Goal: Navigation & Orientation: Find specific page/section

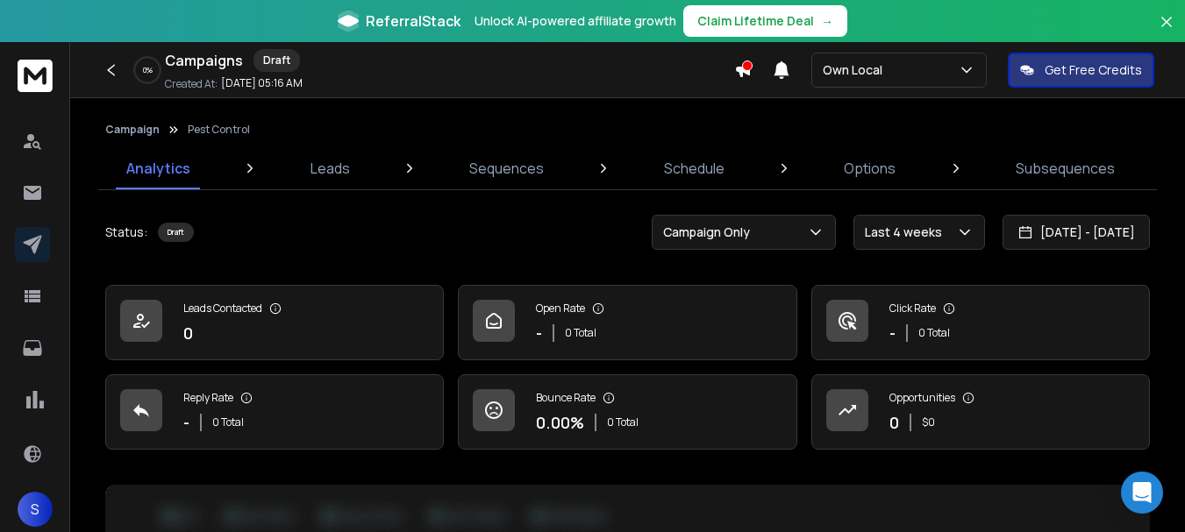
click at [27, 84] on icon at bounding box center [35, 76] width 35 height 32
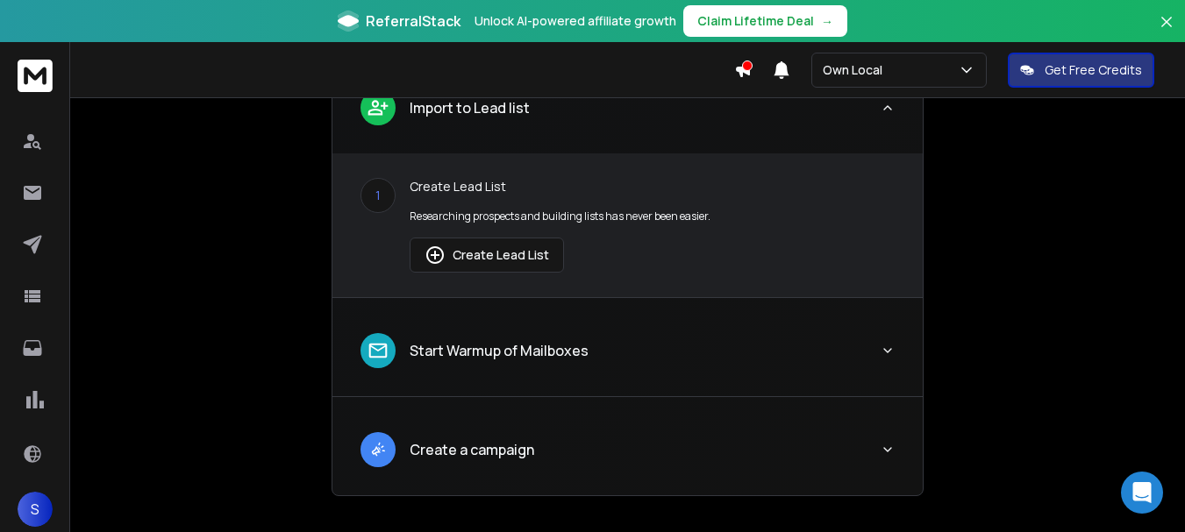
scroll to position [278, 0]
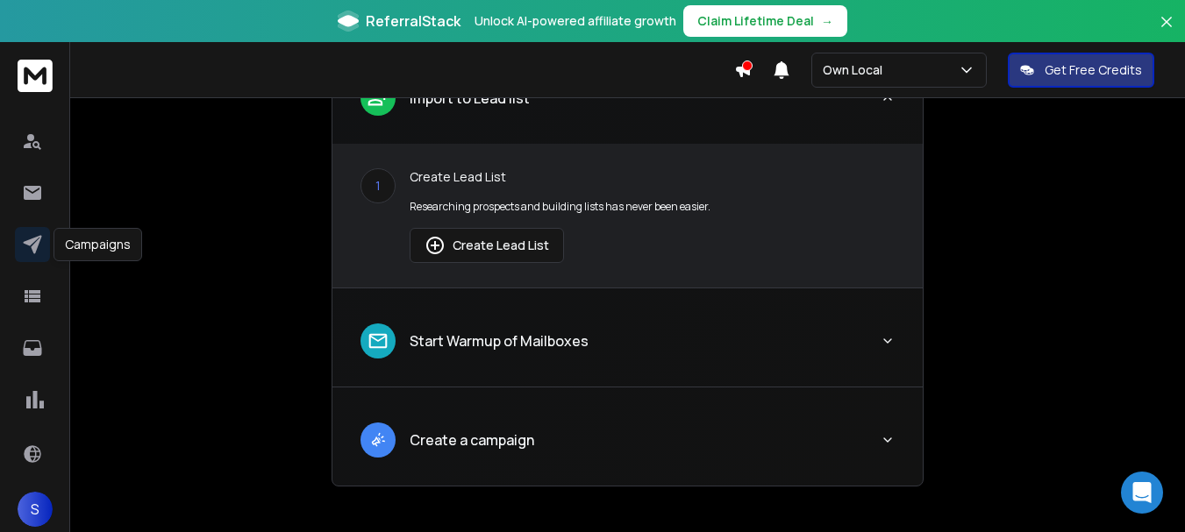
click at [39, 240] on icon at bounding box center [32, 245] width 18 height 18
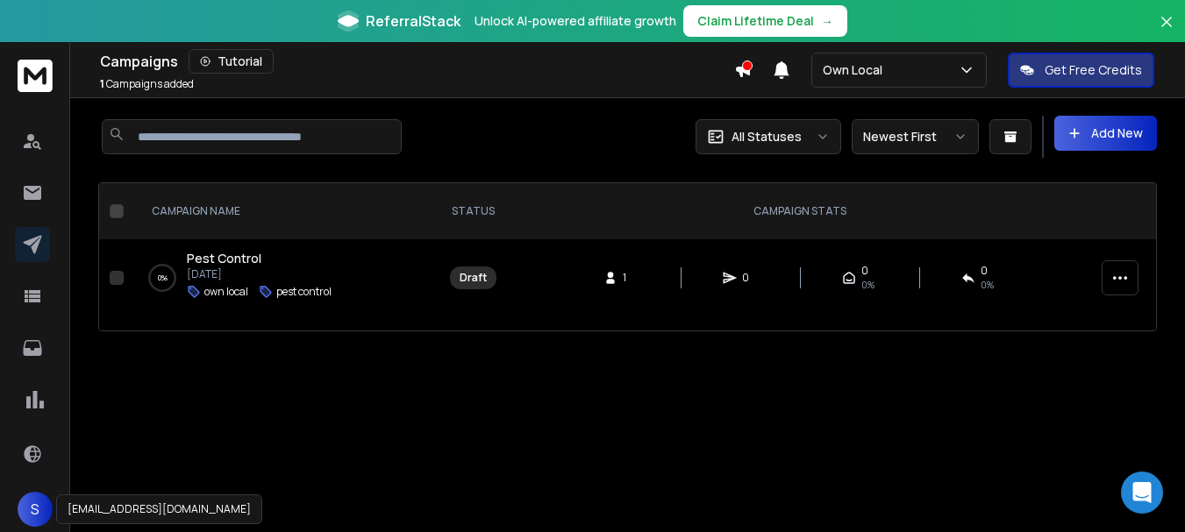
click at [19, 507] on span "S" at bounding box center [35, 509] width 35 height 35
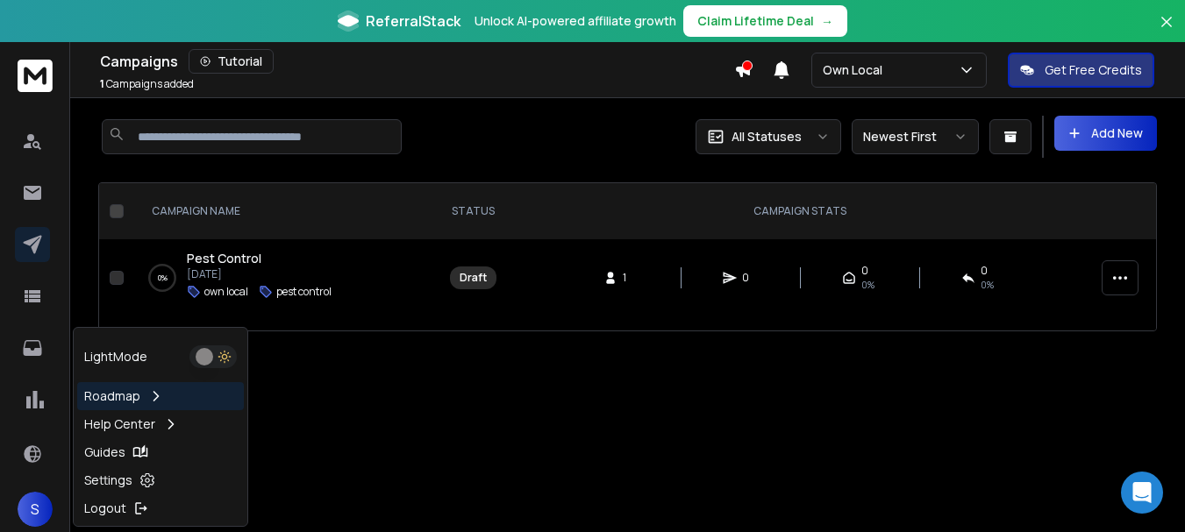
click at [446, 400] on div "Campaigns 1 Campaigns Added All Statuses Newest First Add New CAMPAIGN NAME STA…" at bounding box center [627, 382] width 1059 height 532
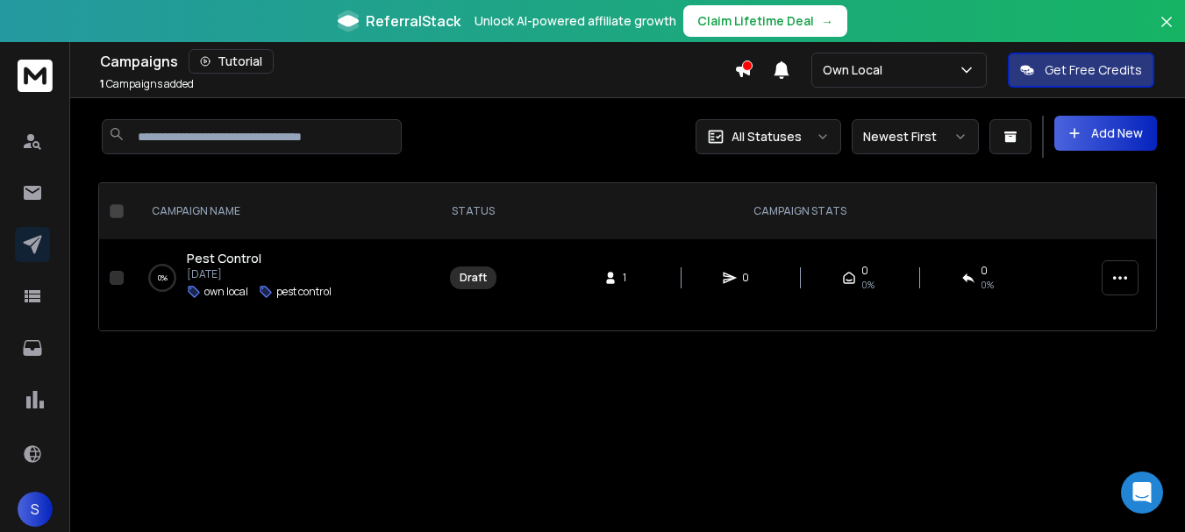
click at [37, 87] on icon at bounding box center [35, 76] width 35 height 32
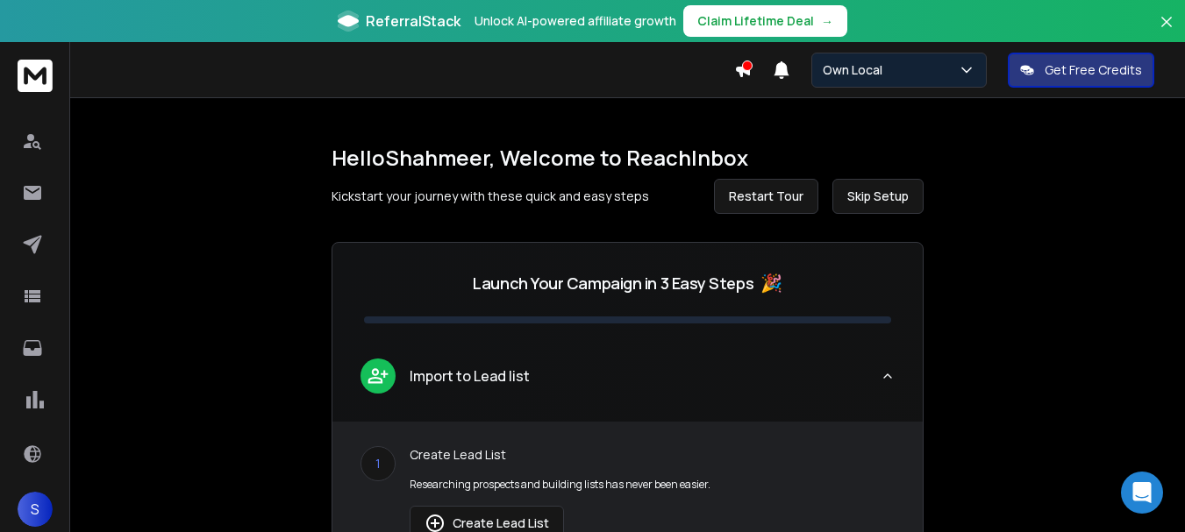
click at [942, 61] on div "Own Local" at bounding box center [899, 70] width 153 height 18
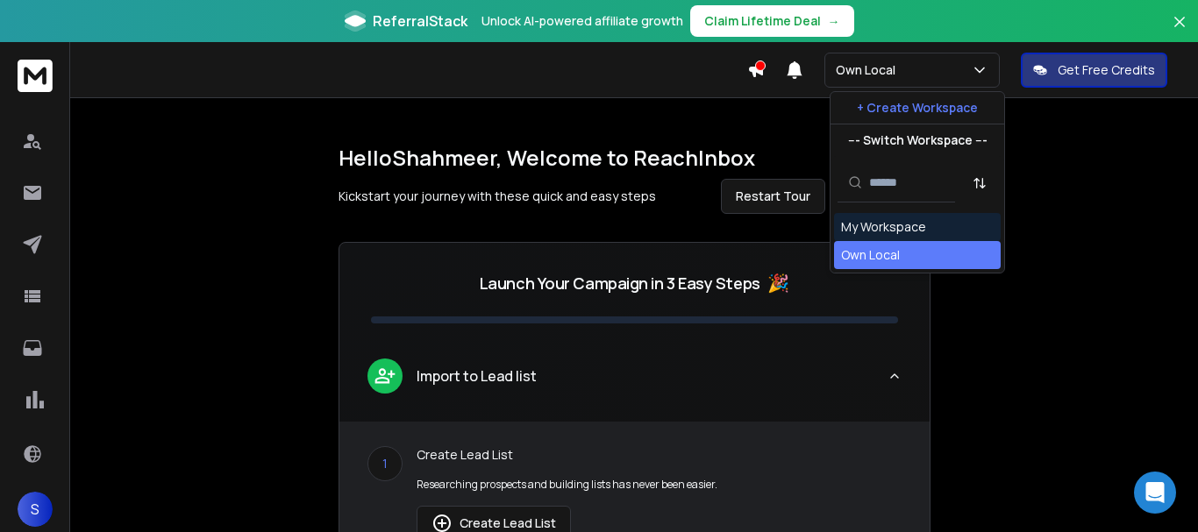
click at [896, 224] on div "My Workspace" at bounding box center [883, 227] width 85 height 18
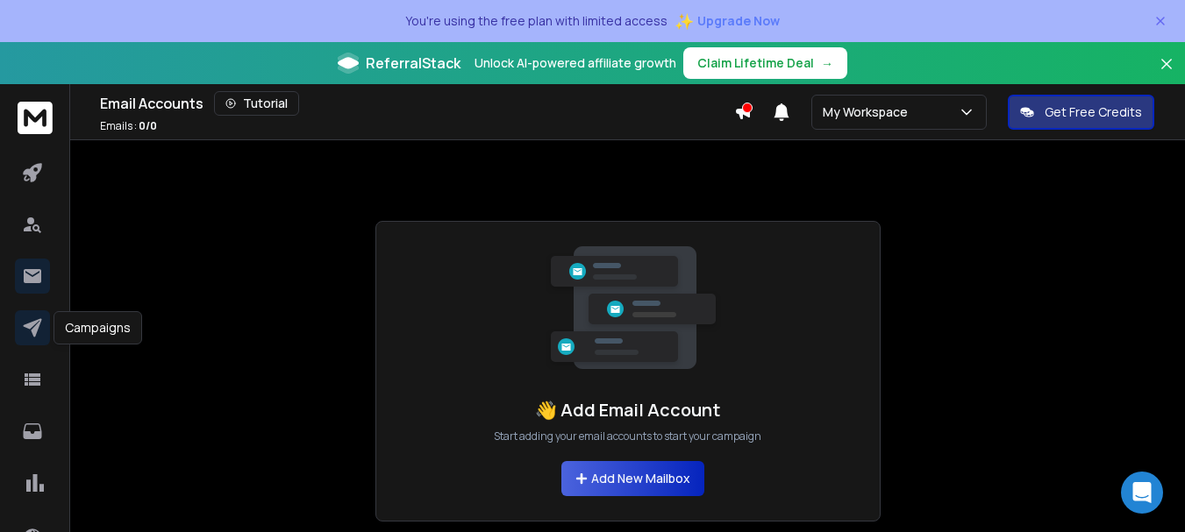
click at [15, 318] on link at bounding box center [32, 328] width 35 height 35
click at [30, 318] on icon at bounding box center [32, 328] width 21 height 21
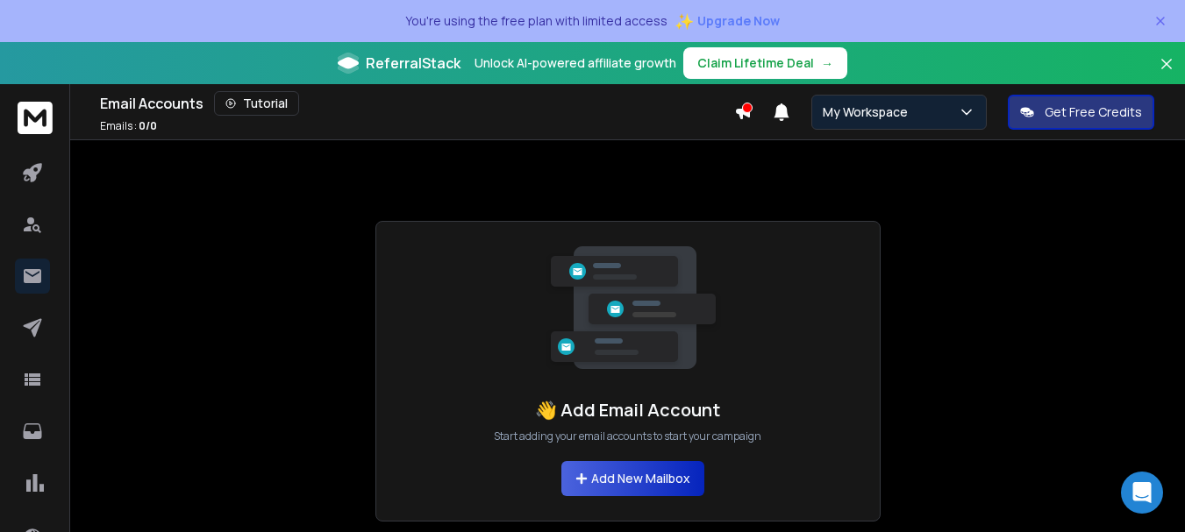
click at [952, 121] on button "My Workspace" at bounding box center [898, 112] width 175 height 35
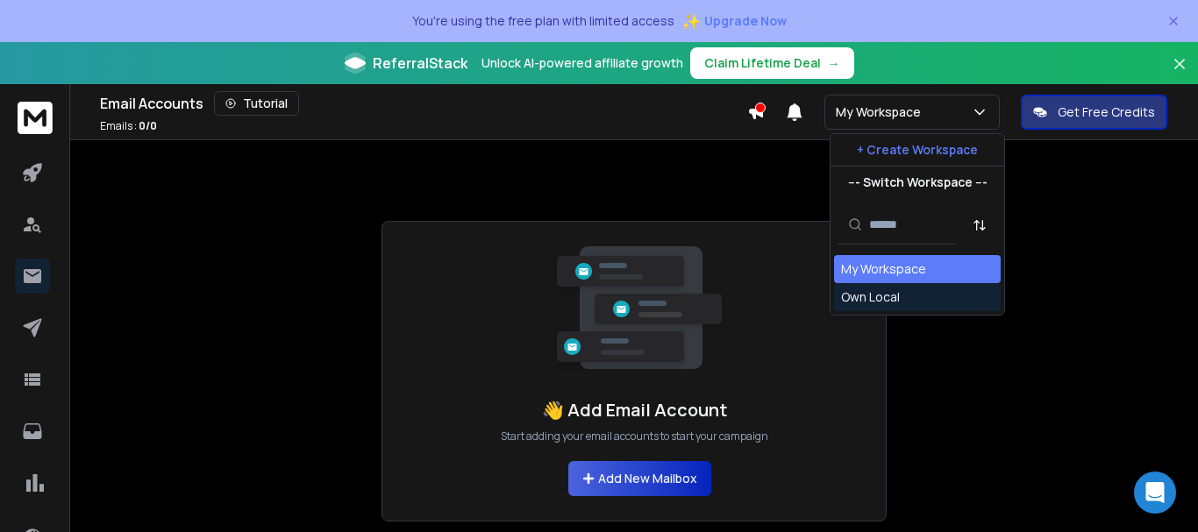
click at [882, 299] on div "Own Local" at bounding box center [870, 298] width 59 height 18
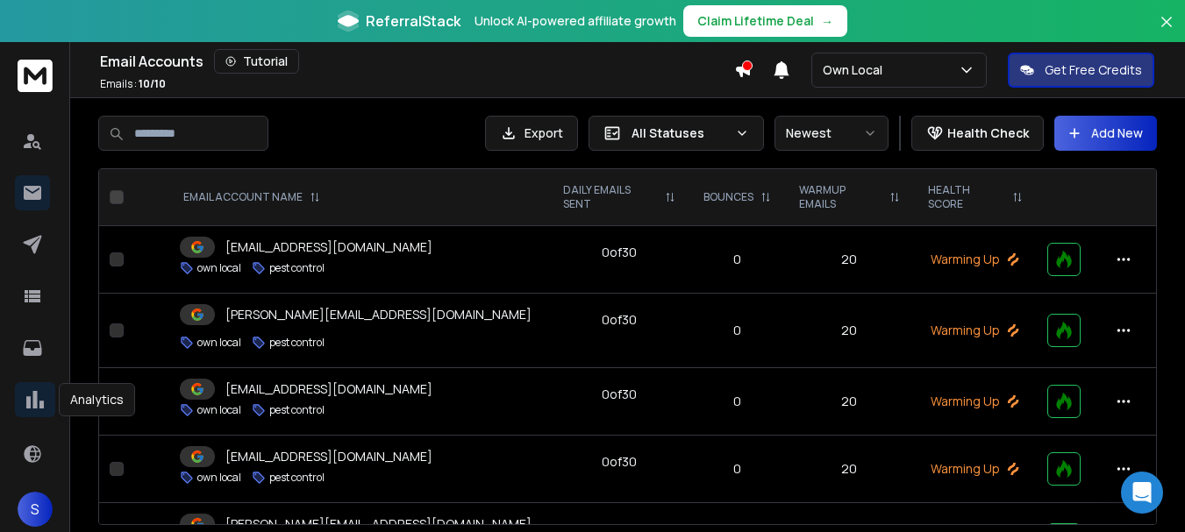
click at [33, 396] on icon at bounding box center [35, 400] width 18 height 18
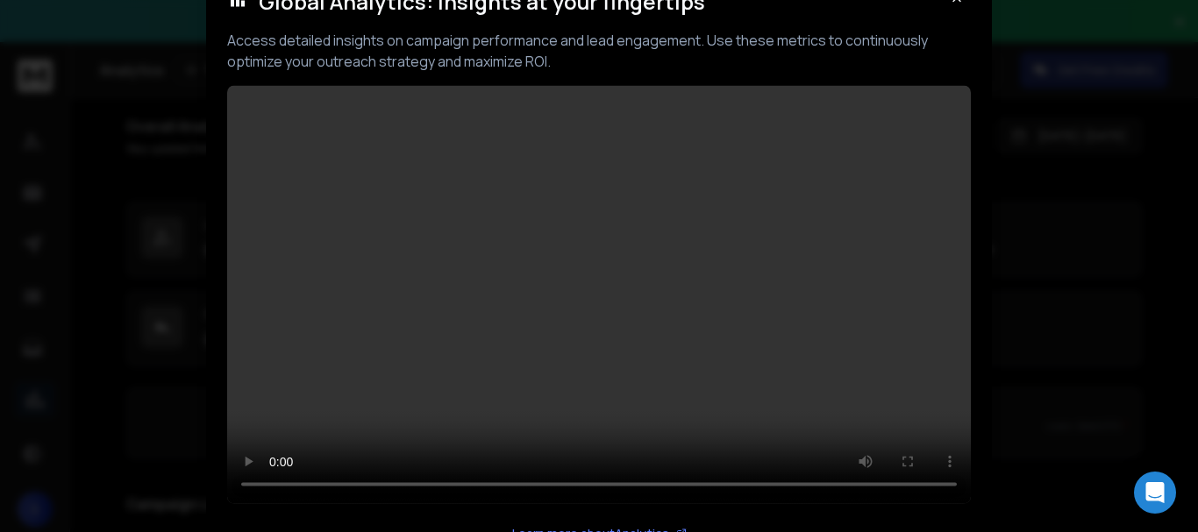
click at [155, 358] on div at bounding box center [599, 266] width 1198 height 532
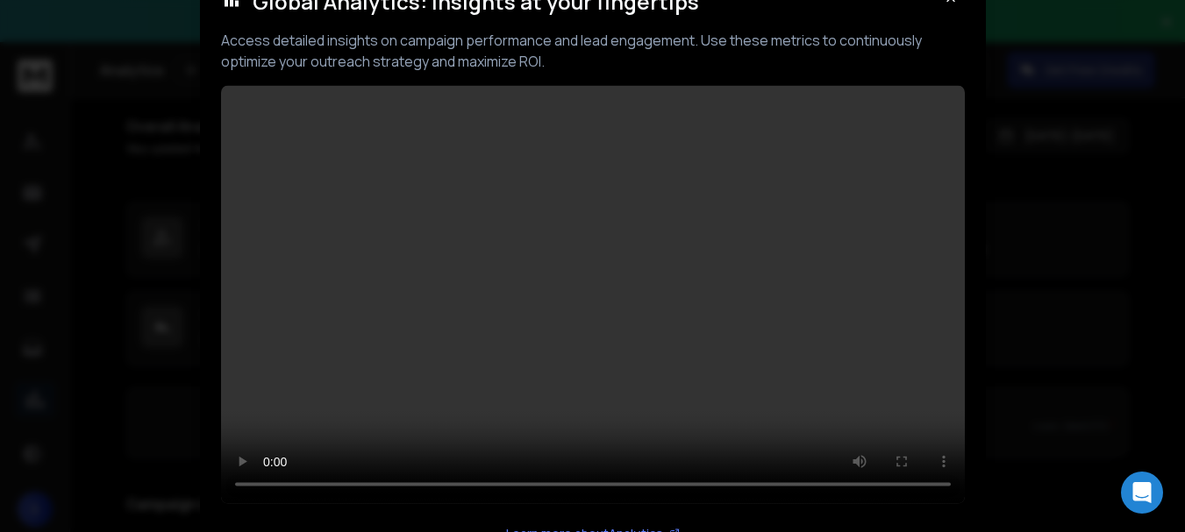
click at [611, 281] on div "Leads Contacted 0 Open Rate 0.00 % 0 Total Click Rate 0.00 % 0 Total Reply Rate…" at bounding box center [627, 284] width 1003 height 165
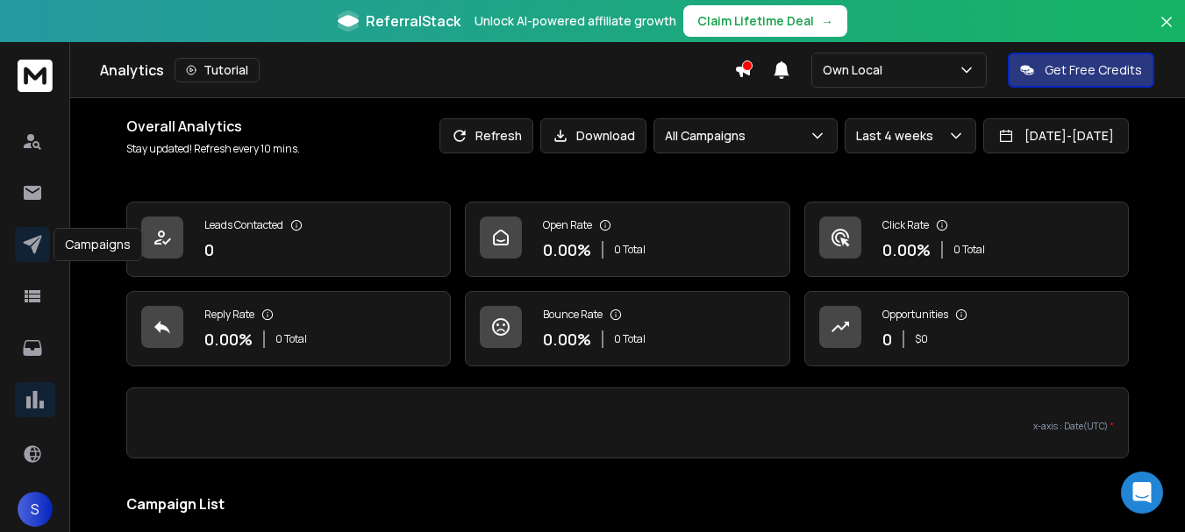
click at [43, 252] on link at bounding box center [32, 244] width 35 height 35
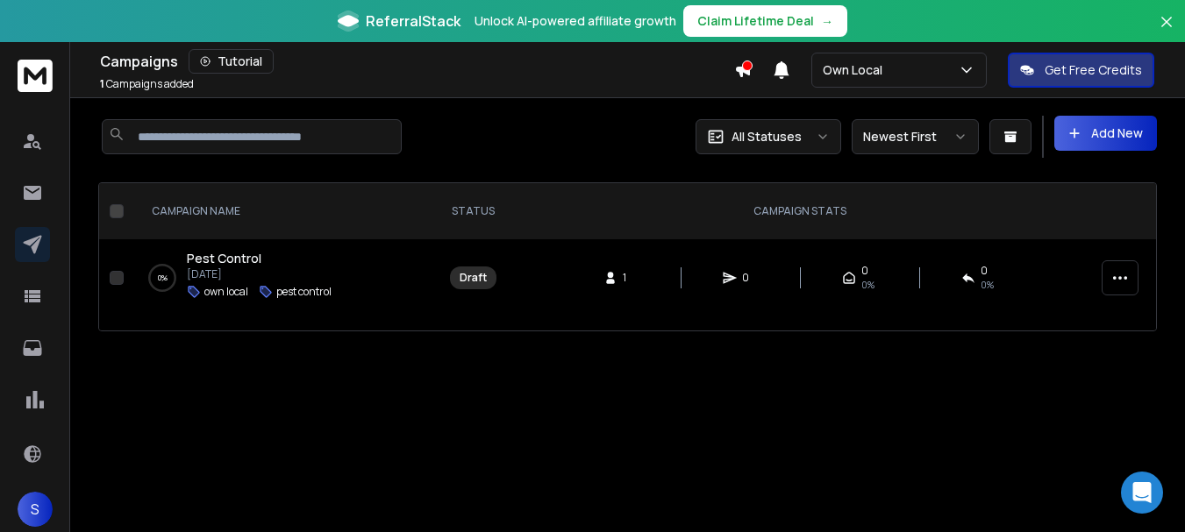
click at [18, 83] on icon at bounding box center [35, 76] width 35 height 32
